Goal: Communication & Community: Answer question/provide support

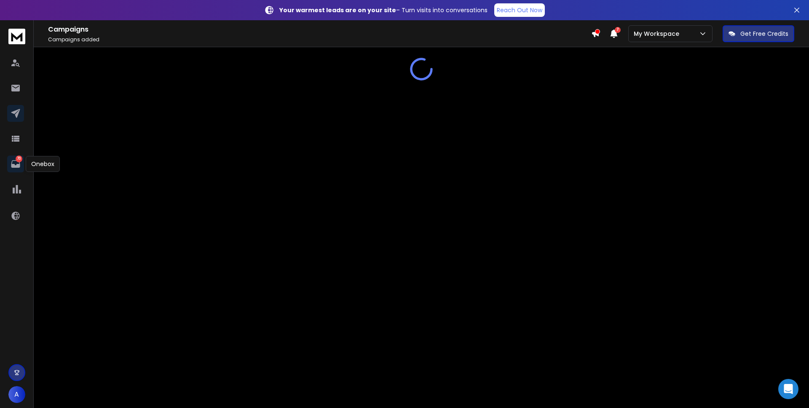
click at [11, 161] on icon at bounding box center [15, 164] width 9 height 8
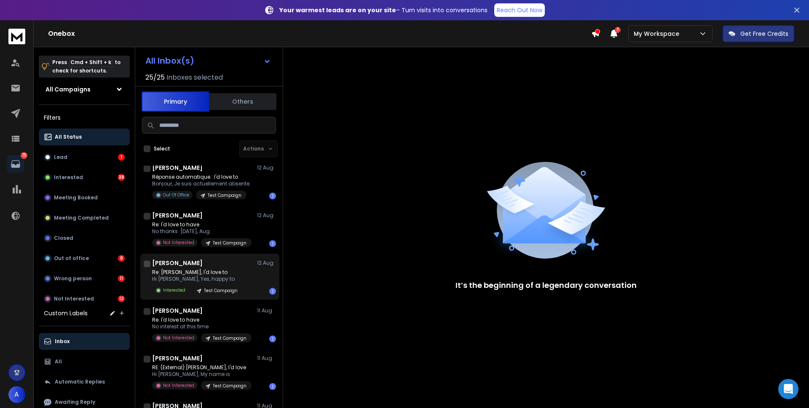
scroll to position [106, 0]
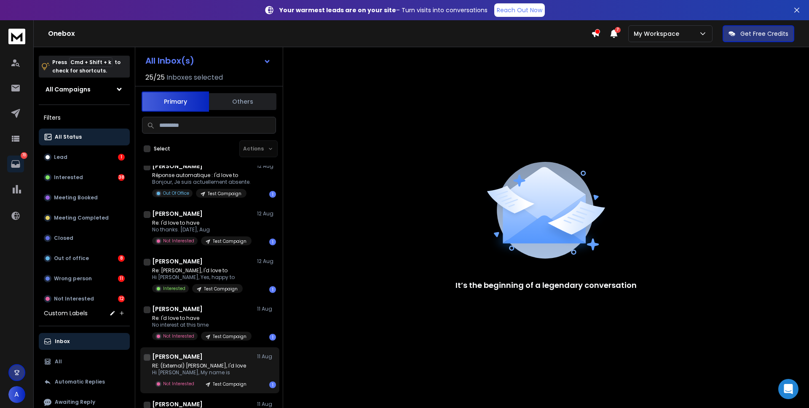
click at [231, 368] on p "RE: (External) [PERSON_NAME], I'd love" at bounding box center [201, 366] width 99 height 7
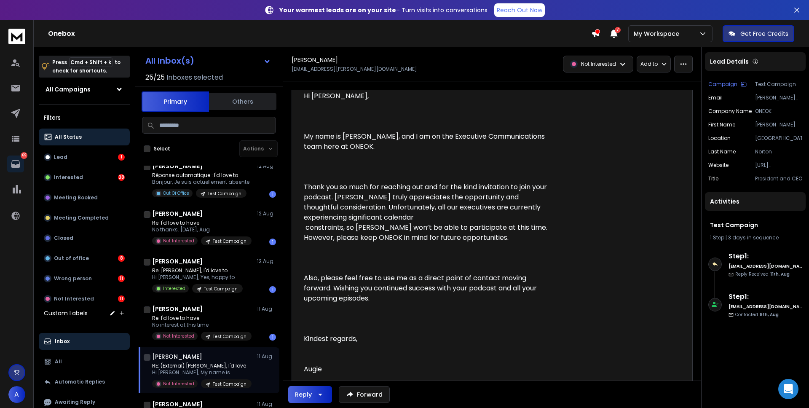
scroll to position [102, 0]
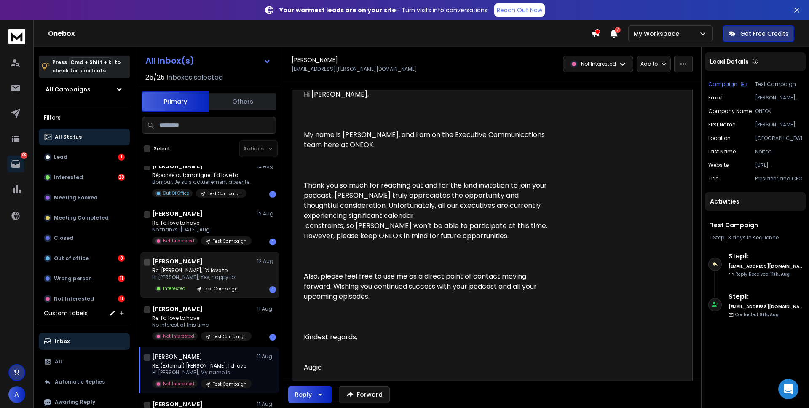
click at [173, 274] on p "Hi [PERSON_NAME], Yes, happy to" at bounding box center [197, 277] width 91 height 7
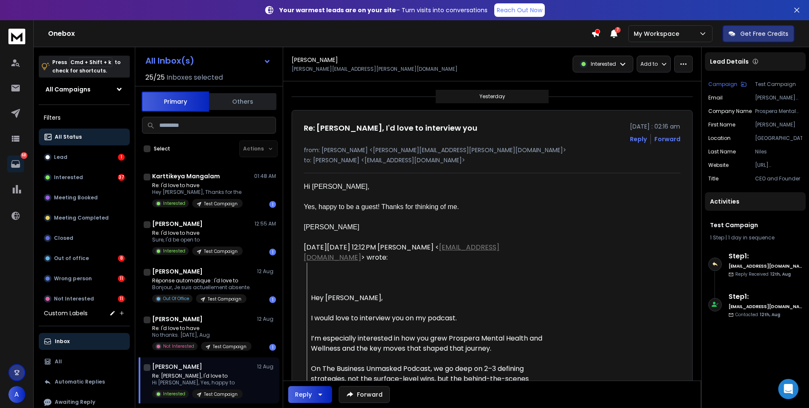
scroll to position [0, 0]
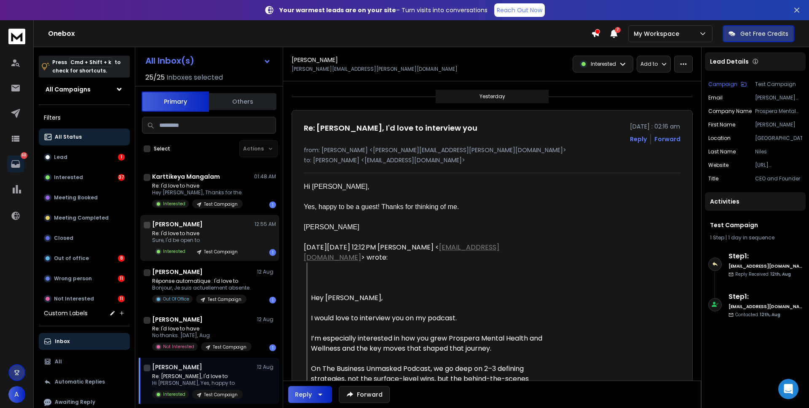
click at [193, 222] on div "[PERSON_NAME] 12:55 AM" at bounding box center [214, 224] width 124 height 8
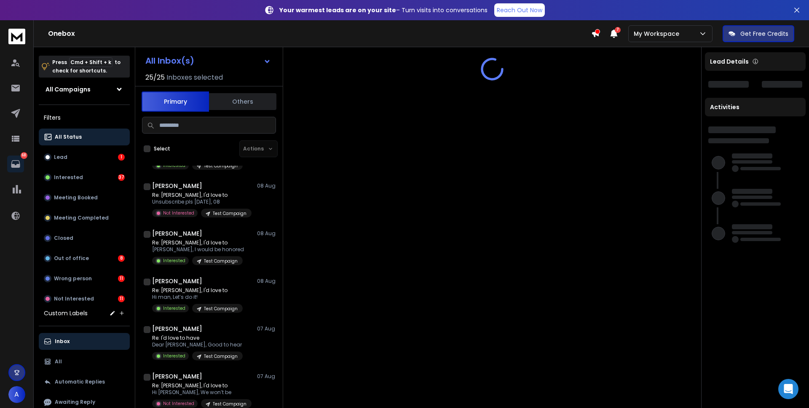
scroll to position [660, 0]
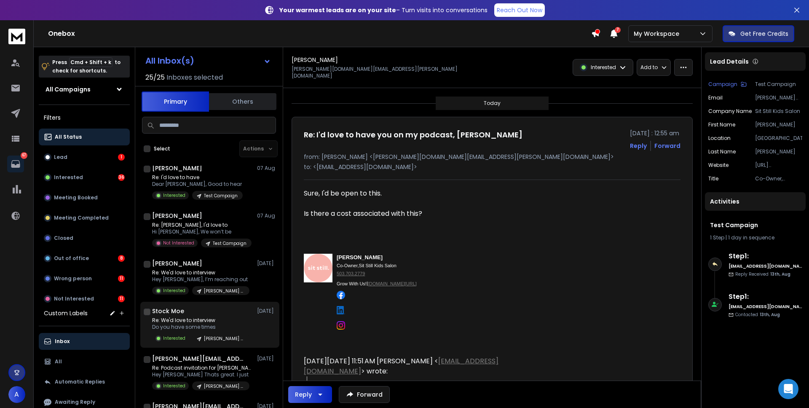
click at [214, 321] on p "Re: We'd love to interview" at bounding box center [200, 320] width 97 height 7
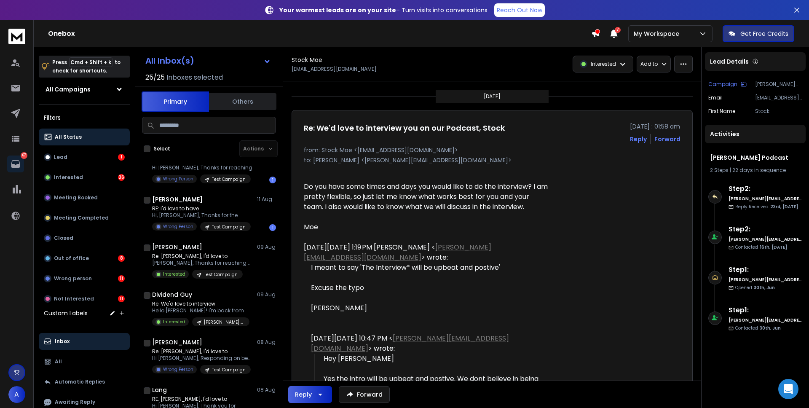
scroll to position [397, 0]
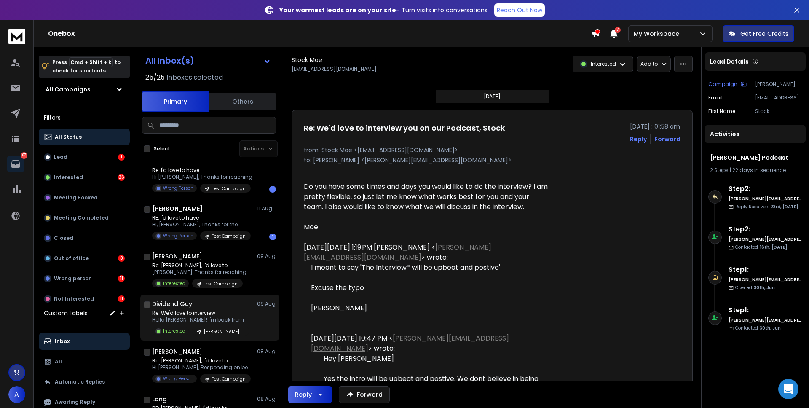
click at [214, 319] on p "Hello [PERSON_NAME]! I'm back from" at bounding box center [200, 320] width 97 height 7
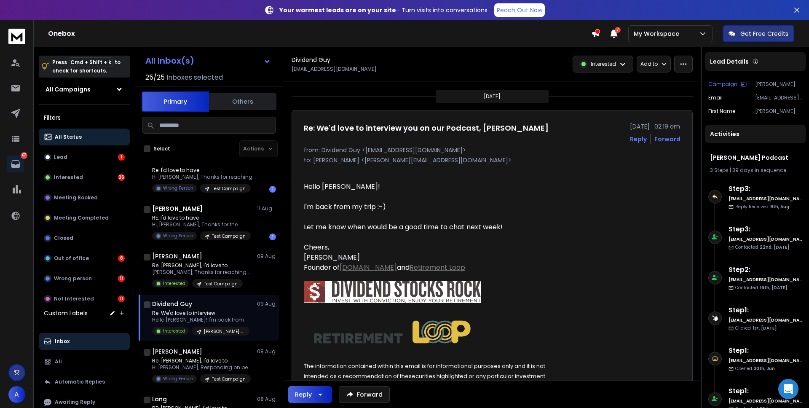
scroll to position [2, 0]
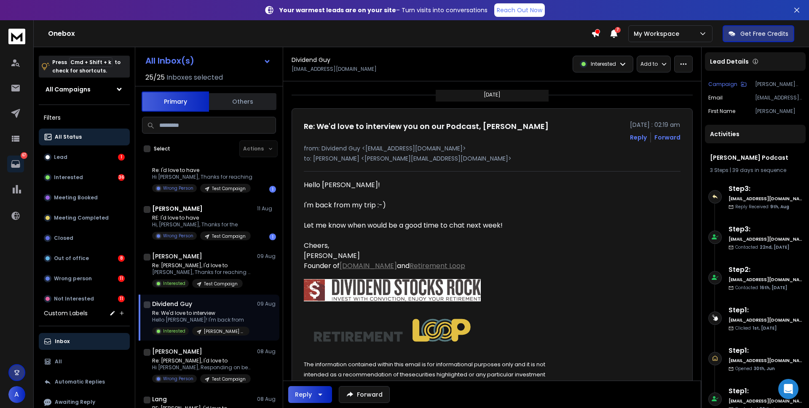
click at [304, 393] on div "Reply" at bounding box center [303, 394] width 17 height 8
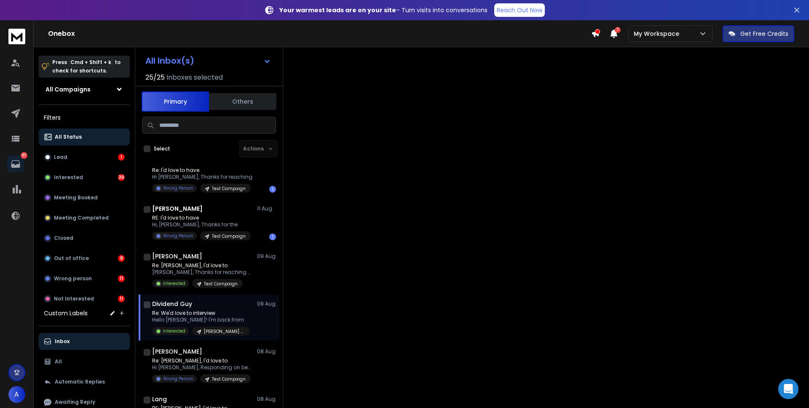
scroll to position [0, 0]
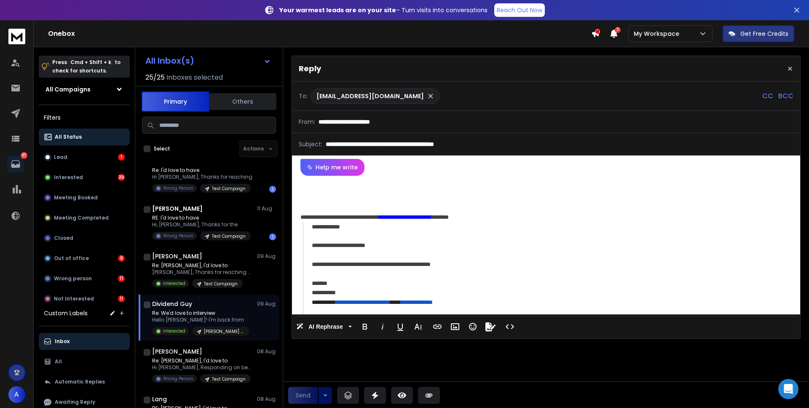
click at [371, 94] on p "[EMAIL_ADDRESS][DOMAIN_NAME]" at bounding box center [370, 96] width 107 height 8
drag, startPoint x: 317, startPoint y: 96, endPoint x: 401, endPoint y: 97, distance: 84.3
click at [401, 97] on div "[EMAIL_ADDRESS][DOMAIN_NAME]" at bounding box center [375, 96] width 129 height 15
copy p "[EMAIL_ADDRESS][DOMAIN_NAME]"
click at [372, 177] on div "**********" at bounding box center [546, 245] width 508 height 139
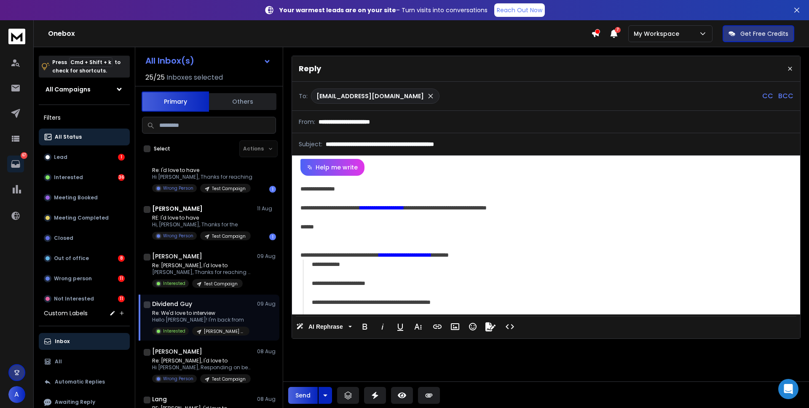
click at [578, 210] on div "**********" at bounding box center [542, 202] width 483 height 19
click at [295, 398] on button "Send" at bounding box center [303, 395] width 30 height 17
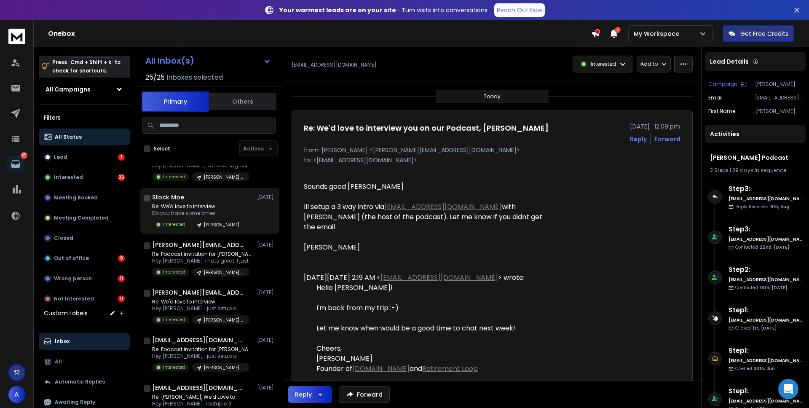
scroll to position [863, 0]
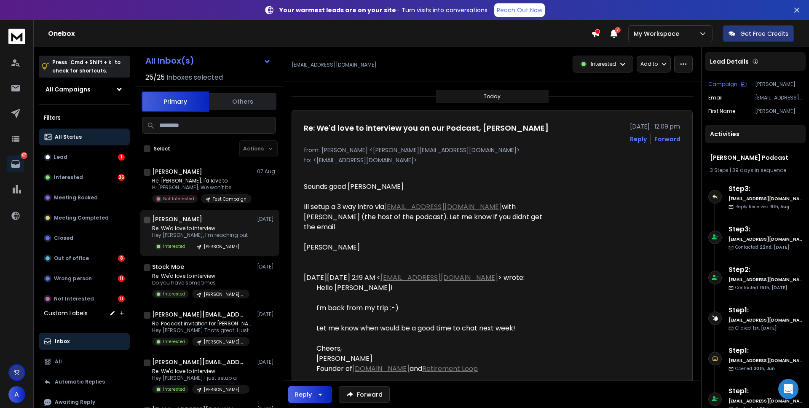
click at [195, 222] on div "[PERSON_NAME] [DATE]" at bounding box center [214, 219] width 124 height 8
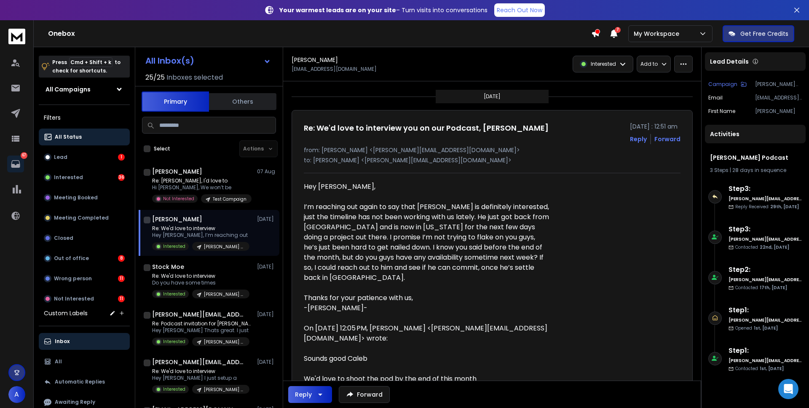
click at [302, 393] on div "Reply" at bounding box center [303, 394] width 17 height 8
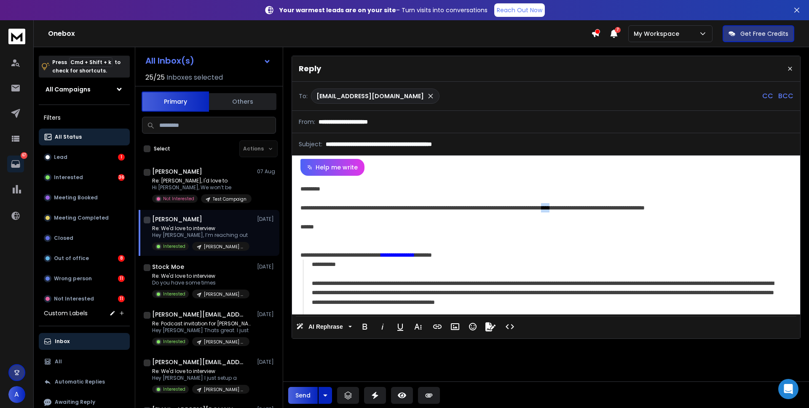
click at [587, 209] on div "**********" at bounding box center [542, 207] width 483 height 9
click at [588, 209] on div "**********" at bounding box center [542, 207] width 483 height 9
click at [300, 389] on button "Send" at bounding box center [303, 395] width 30 height 17
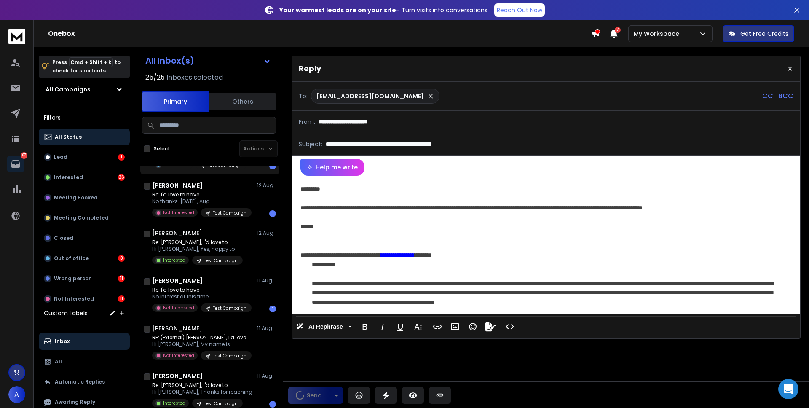
scroll to position [0, 0]
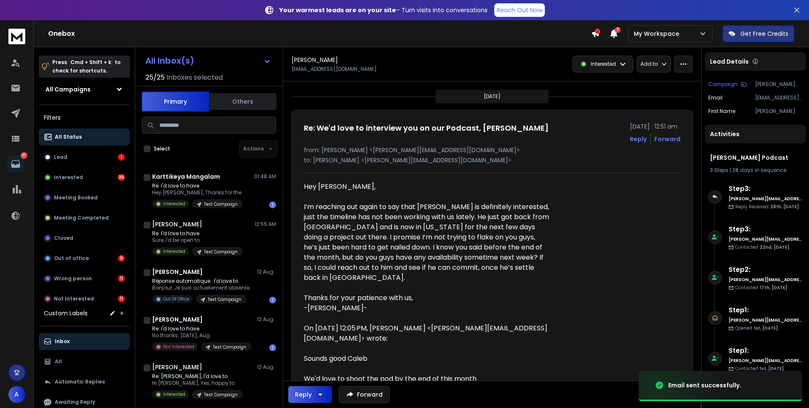
click at [185, 127] on input at bounding box center [209, 125] width 134 height 17
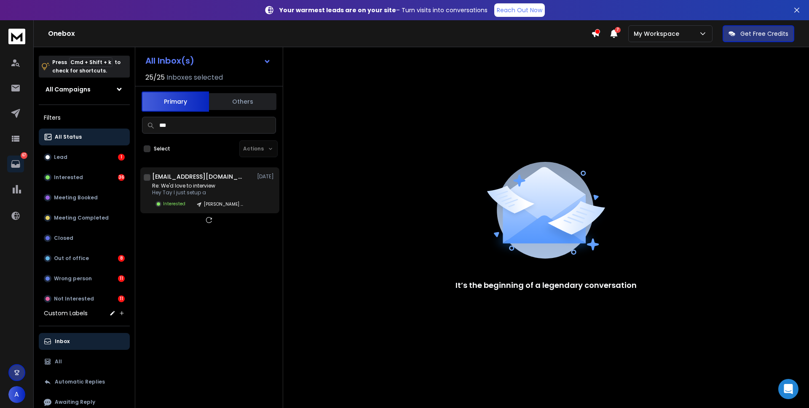
type input "***"
click at [195, 181] on div "[EMAIL_ADDRESS][DOMAIN_NAME] [DATE] Re: We'd love to interview Hey [PERSON_NAME…" at bounding box center [214, 190] width 124 height 36
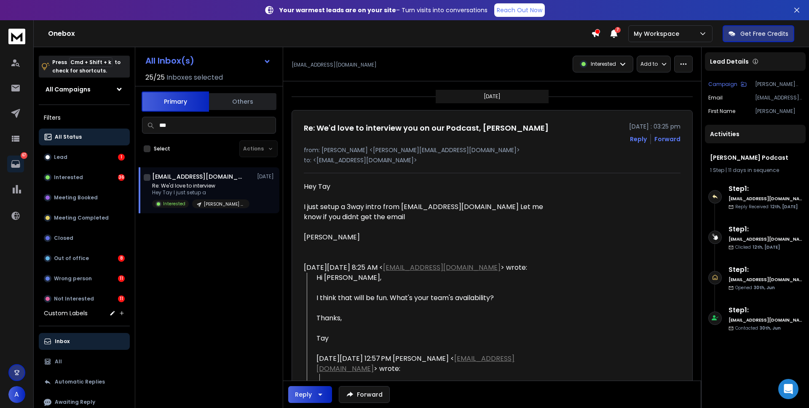
click at [629, 141] on div "Reply Forward" at bounding box center [654, 139] width 51 height 10
click at [637, 139] on button "Reply" at bounding box center [638, 139] width 17 height 8
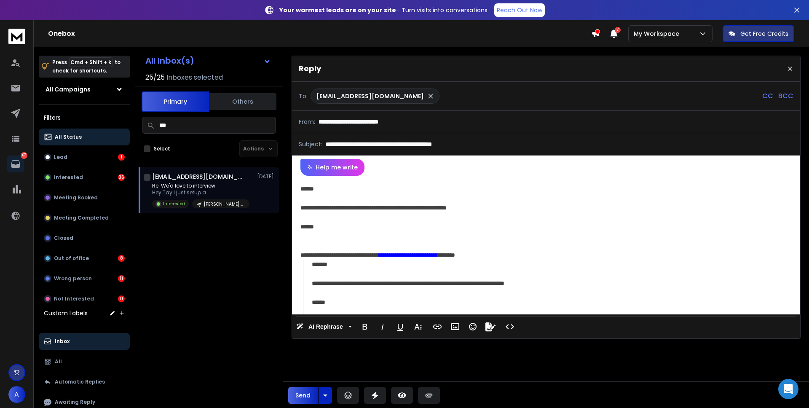
click at [311, 392] on button "Send" at bounding box center [303, 395] width 30 height 17
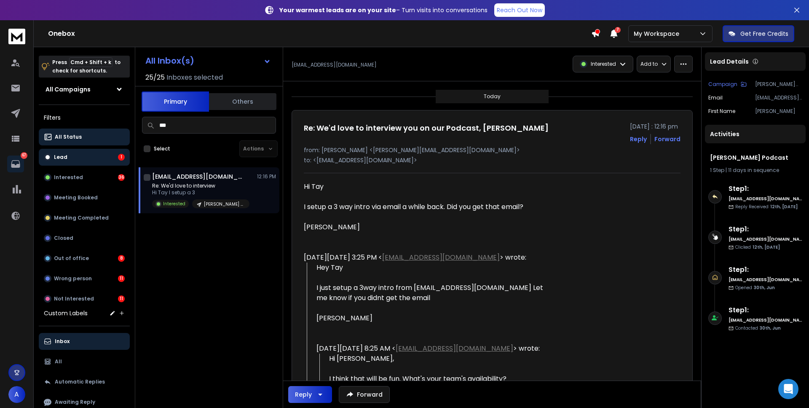
click at [75, 159] on button "Lead 1" at bounding box center [84, 157] width 91 height 17
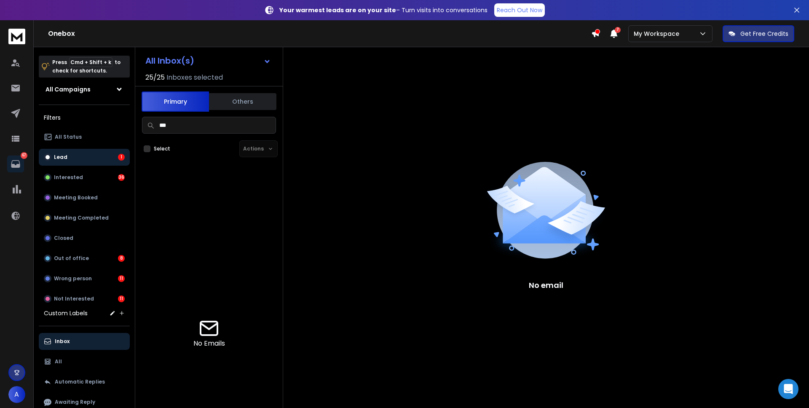
drag, startPoint x: 211, startPoint y: 128, endPoint x: 134, endPoint y: 118, distance: 78.2
click at [134, 118] on div "Press Cmd + Shift + k to check for shortcuts. All Campaigns All Campaigns Filte…" at bounding box center [422, 251] width 776 height 408
click at [210, 180] on div "No Emails" at bounding box center [209, 317] width 141 height 302
click at [87, 151] on button "Lead 1" at bounding box center [84, 157] width 91 height 17
click at [17, 160] on icon at bounding box center [16, 164] width 10 height 10
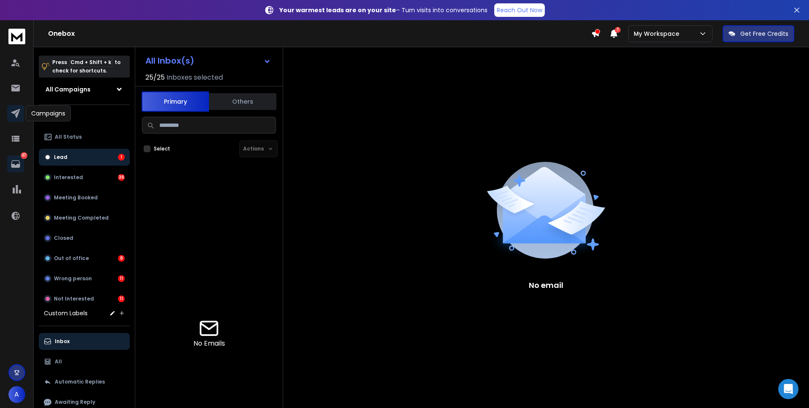
click at [15, 117] on icon at bounding box center [16, 113] width 10 height 10
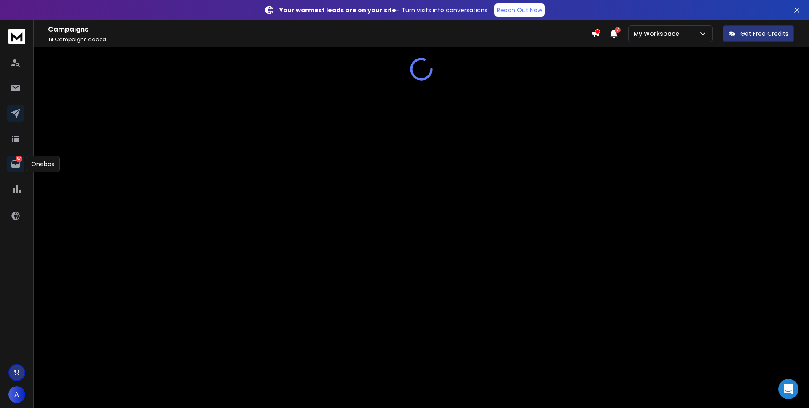
click at [19, 168] on icon at bounding box center [16, 164] width 10 height 10
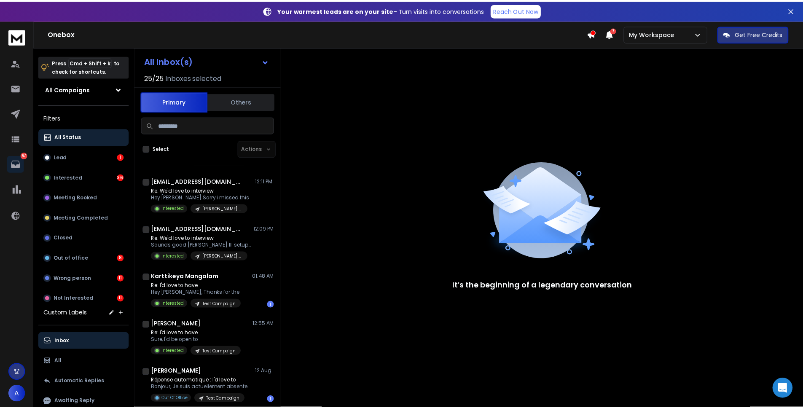
scroll to position [48, 0]
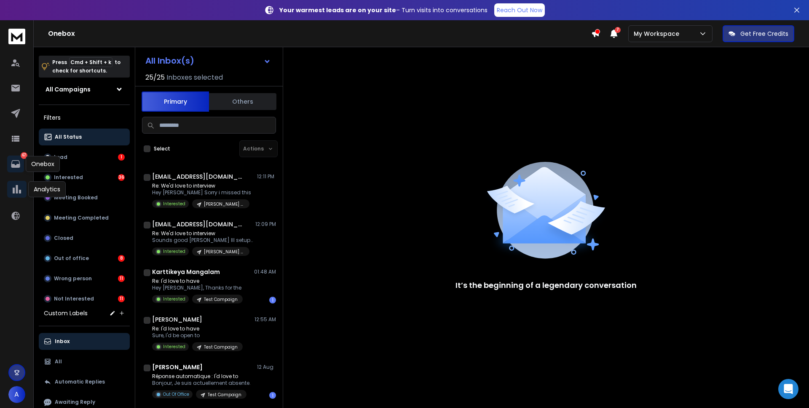
click at [9, 186] on link at bounding box center [16, 189] width 19 height 19
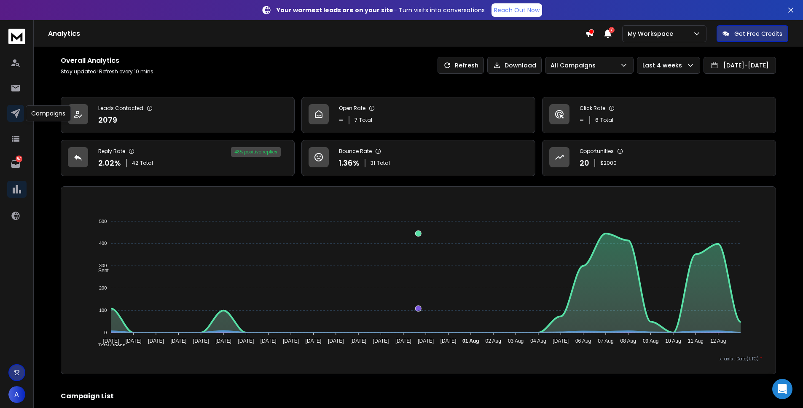
click at [19, 113] on icon at bounding box center [16, 113] width 10 height 10
